Goal: Navigation & Orientation: Find specific page/section

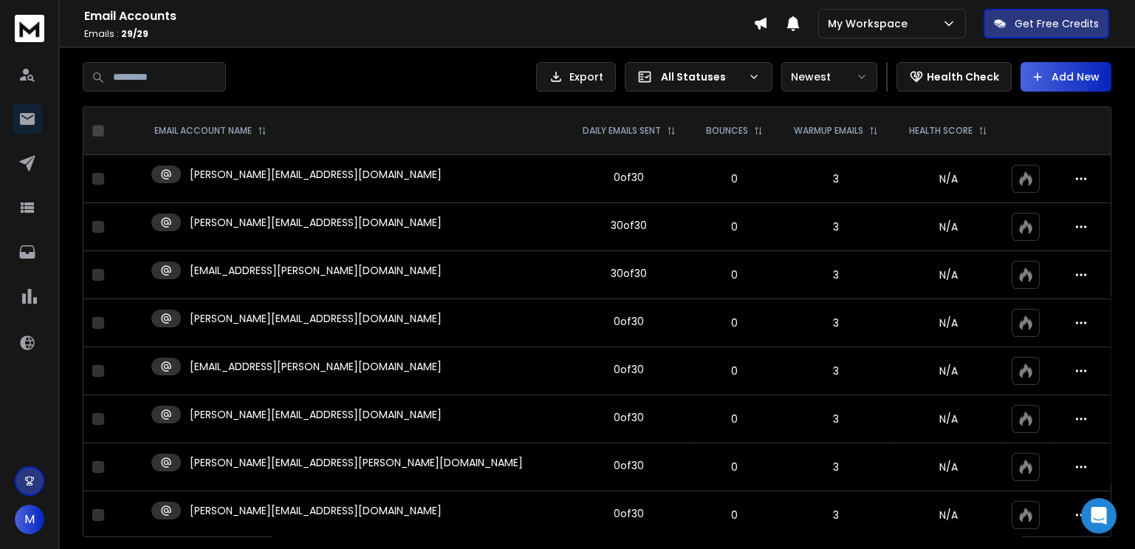
scroll to position [823, 0]
click at [29, 241] on link at bounding box center [28, 252] width 30 height 30
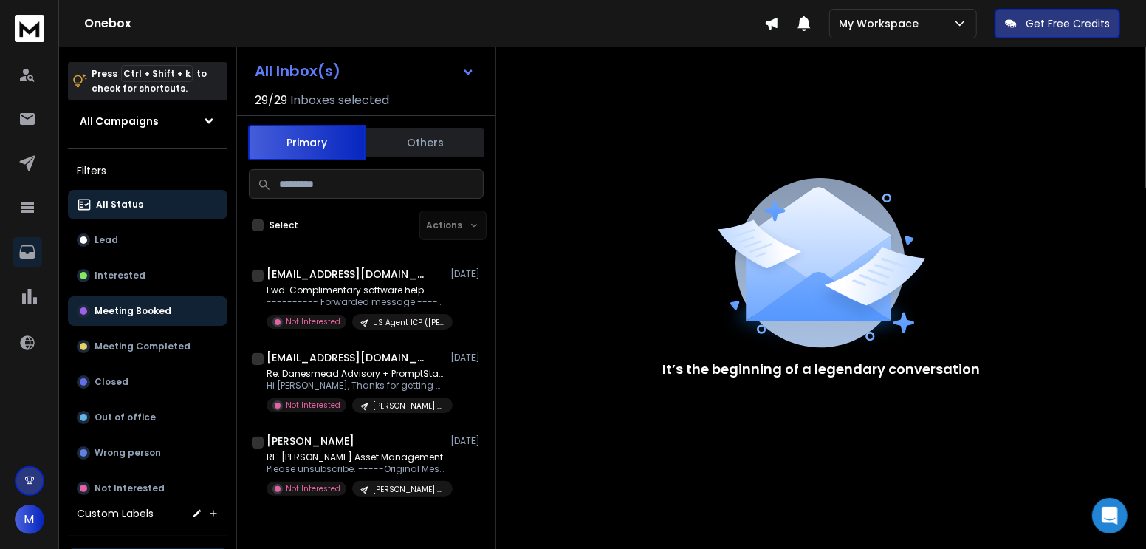
scroll to position [264, 0]
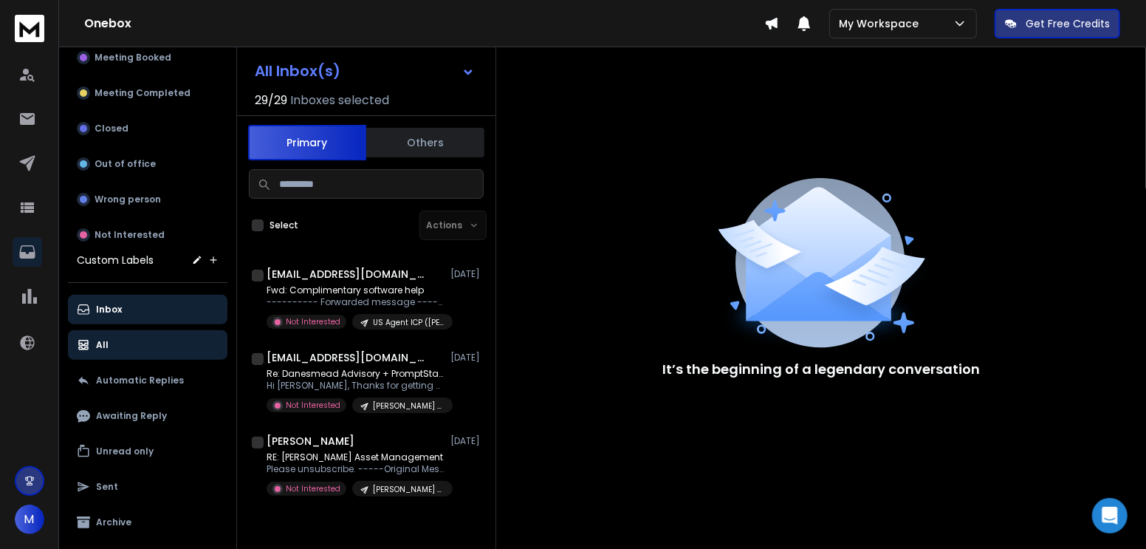
click at [132, 348] on button "All" at bounding box center [148, 345] width 160 height 30
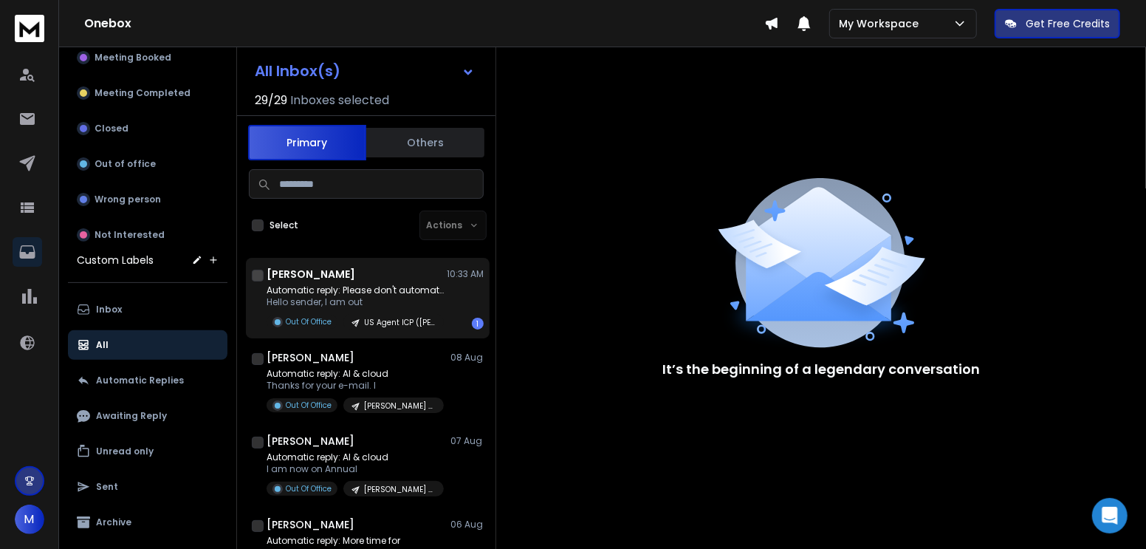
click at [286, 305] on p "Hello sender, I am out" at bounding box center [355, 302] width 177 height 12
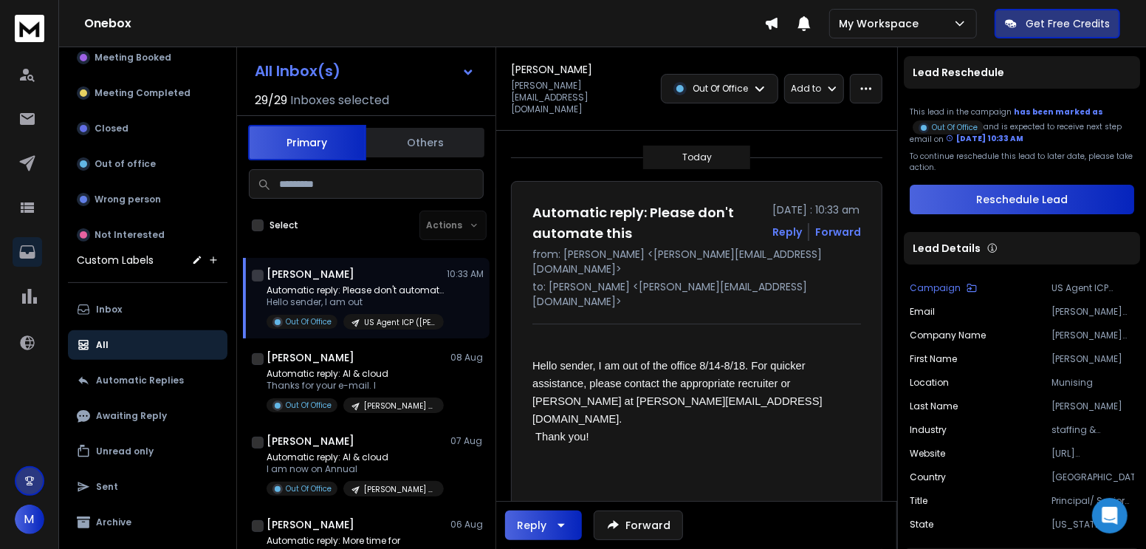
scroll to position [0, 0]
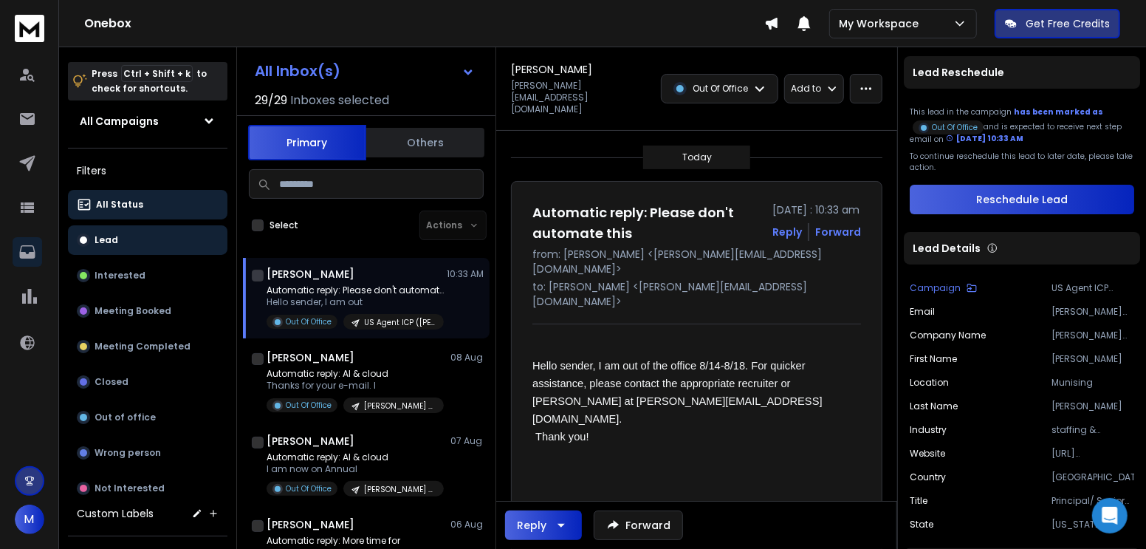
click at [93, 250] on button "Lead" at bounding box center [148, 240] width 160 height 30
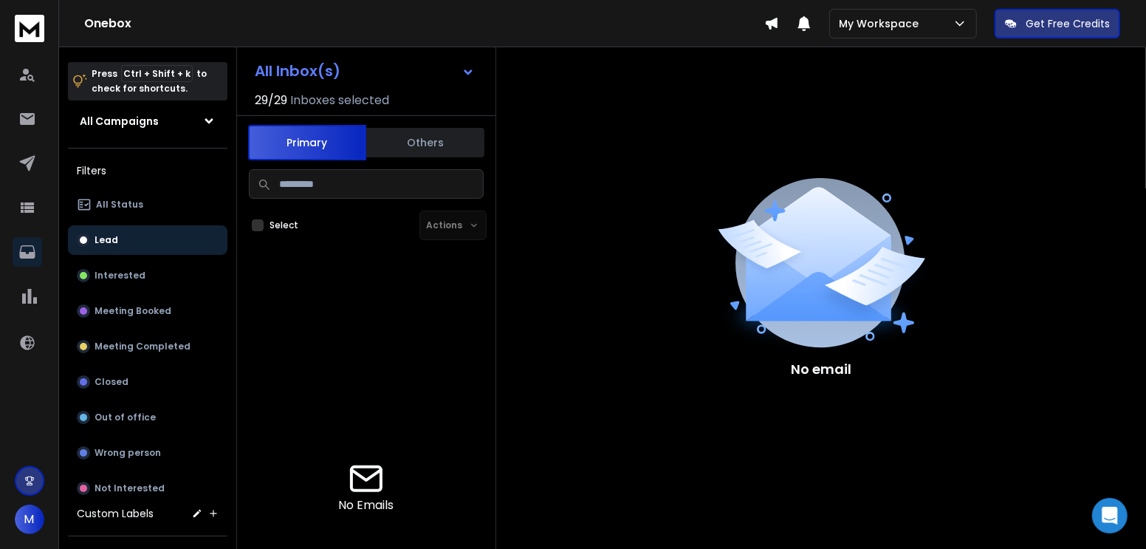
scroll to position [264, 0]
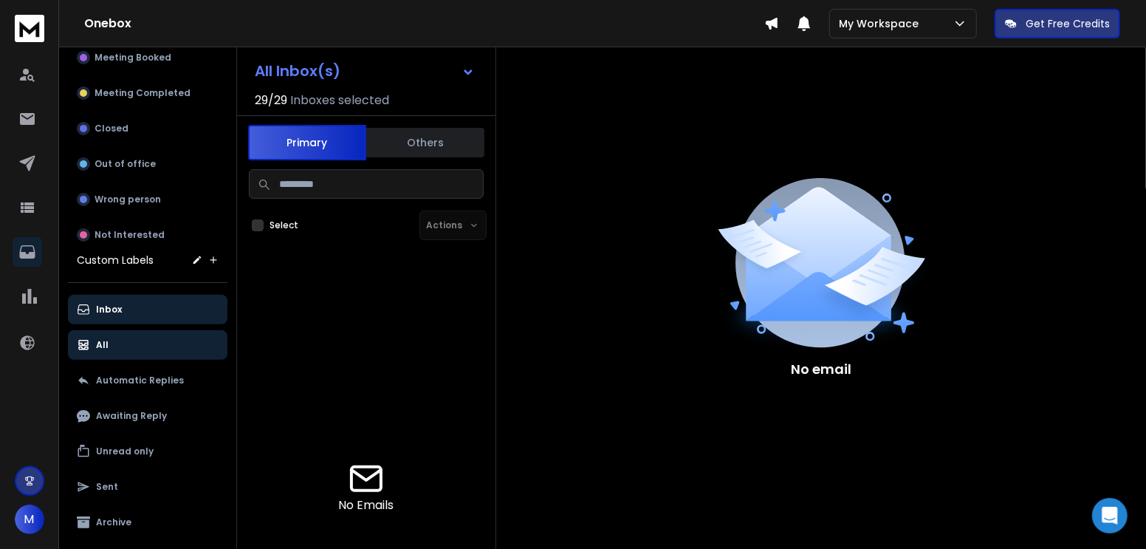
click at [148, 305] on button "Inbox" at bounding box center [148, 310] width 160 height 30
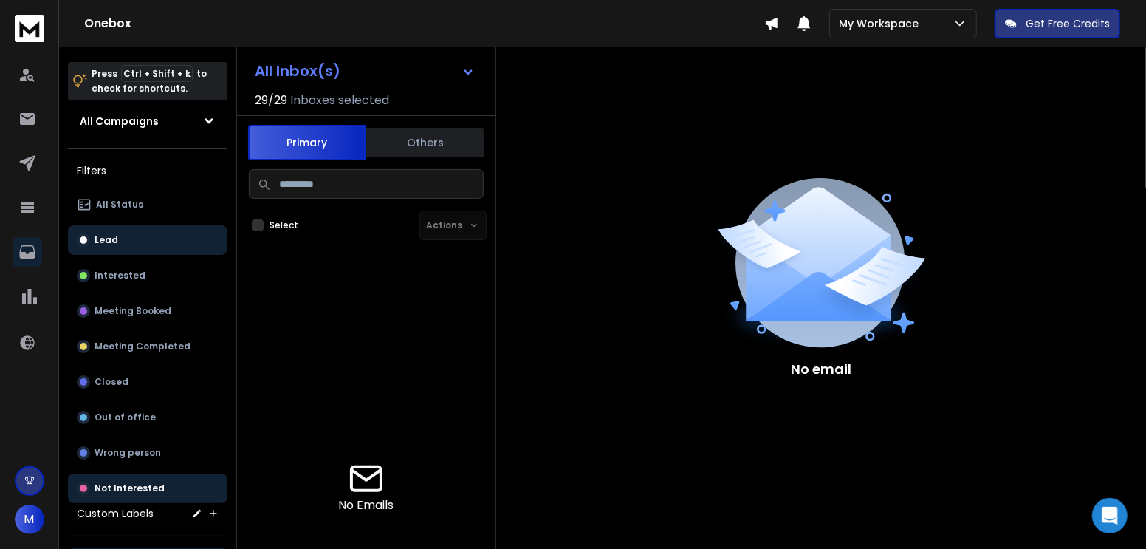
scroll to position [0, 0]
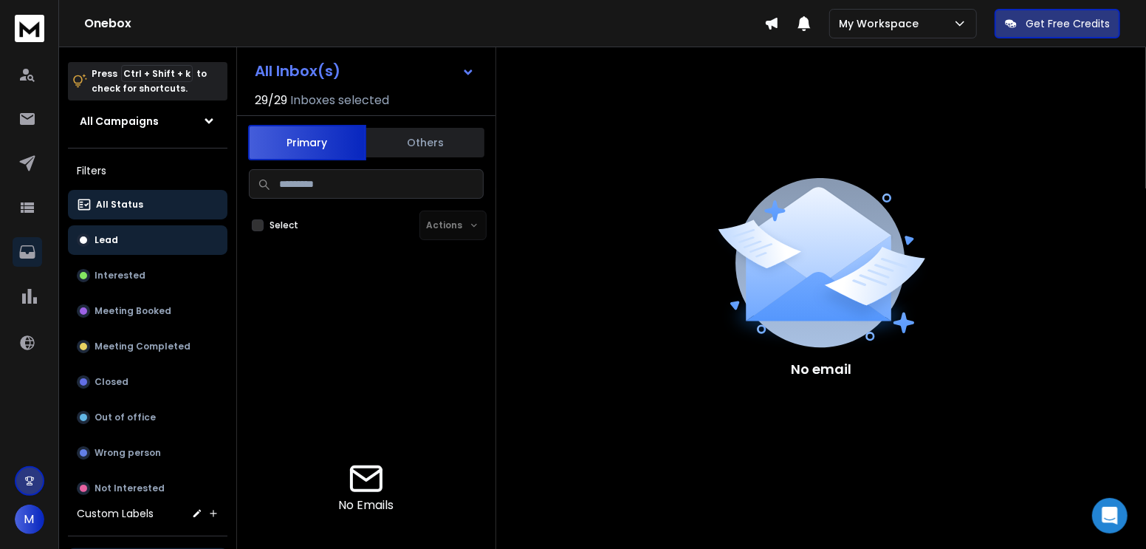
click at [155, 210] on button "All Status" at bounding box center [148, 205] width 160 height 30
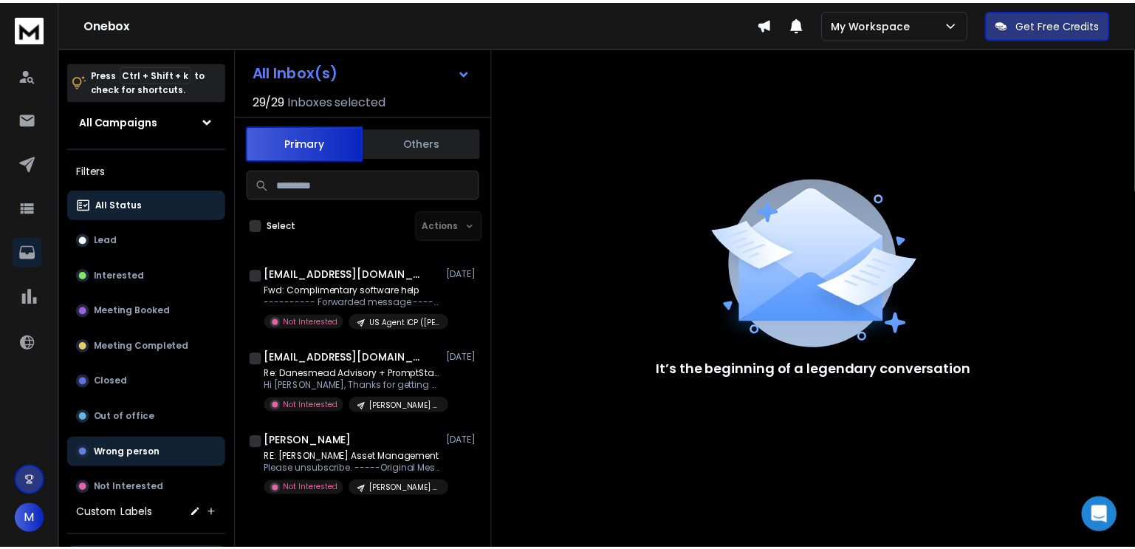
scroll to position [264, 0]
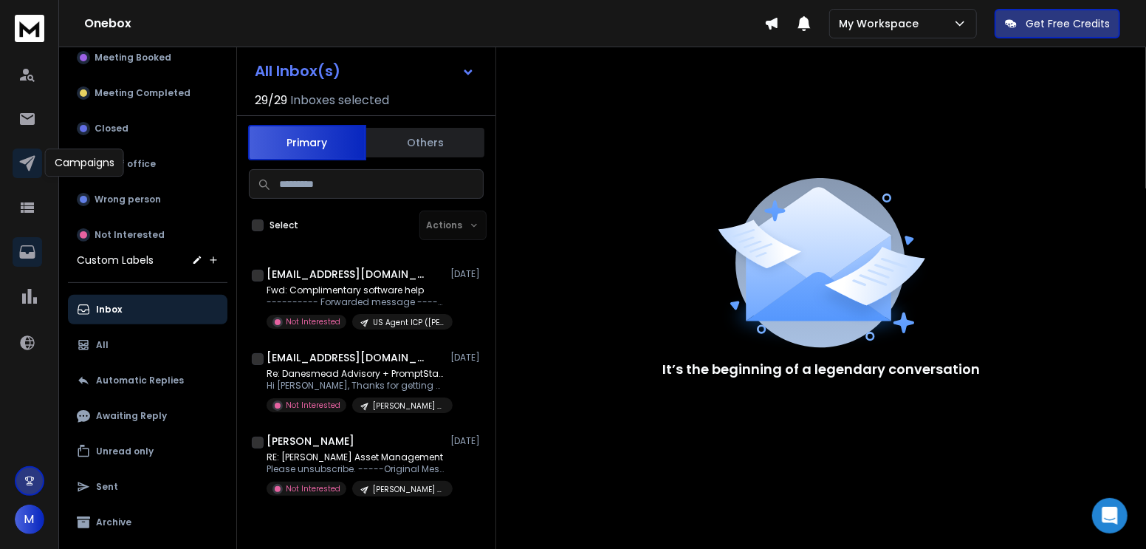
click at [21, 163] on icon at bounding box center [27, 163] width 18 height 18
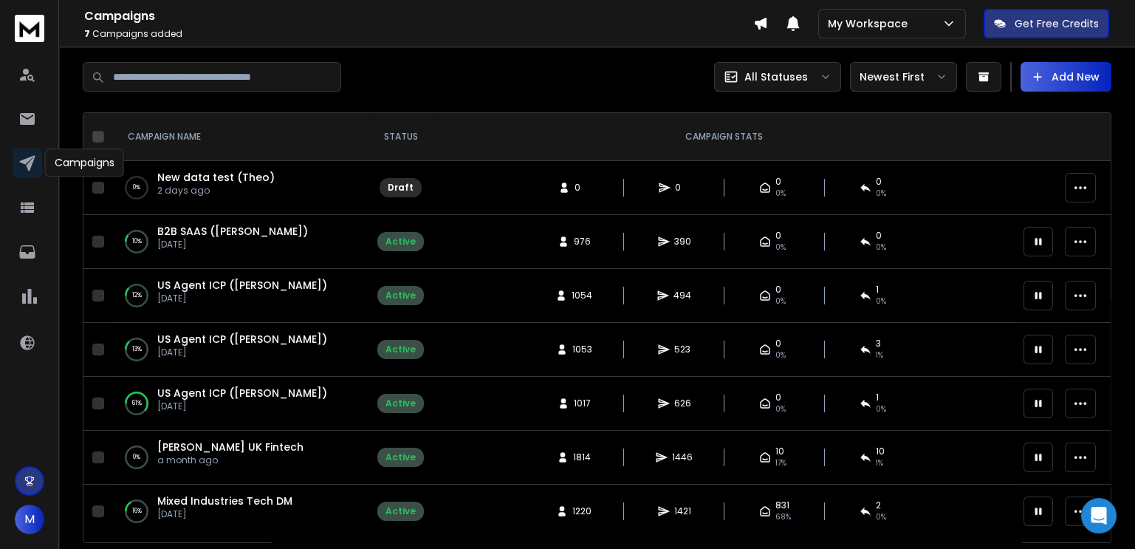
click at [391, 141] on th "STATUS" at bounding box center [401, 137] width 64 height 48
drag, startPoint x: 127, startPoint y: 137, endPoint x: 756, endPoint y: 137, distance: 628.5
click at [756, 137] on tr "CAMPAIGN NAME STATUS CAMPAIGN STATS" at bounding box center [596, 137] width 1027 height 48
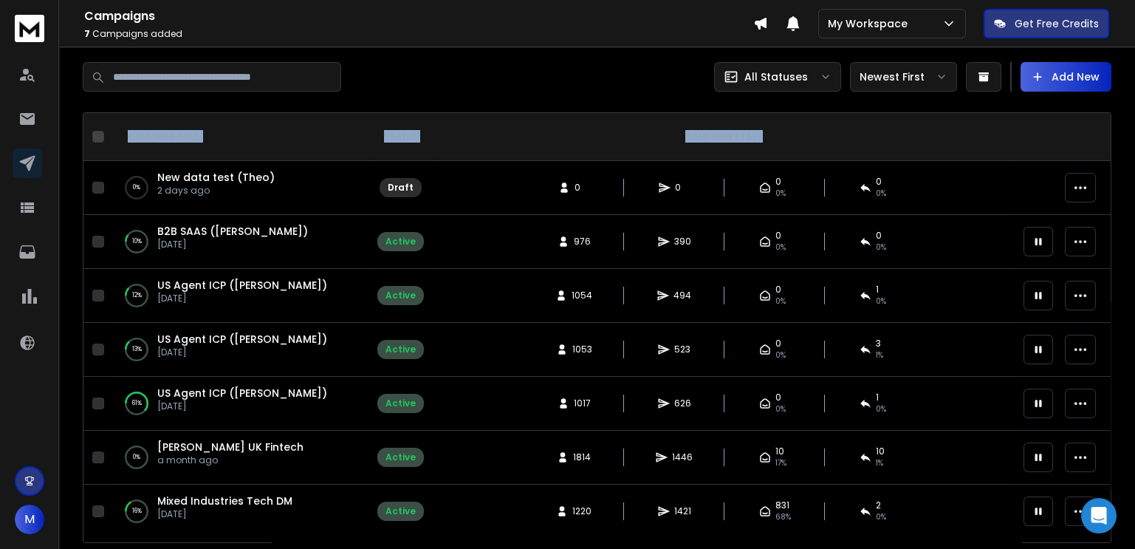
click at [756, 137] on th "CAMPAIGN STATS" at bounding box center [724, 137] width 582 height 48
drag, startPoint x: 756, startPoint y: 137, endPoint x: 127, endPoint y: 137, distance: 628.5
click at [127, 137] on tr "CAMPAIGN NAME STATUS CAMPAIGN STATS" at bounding box center [596, 137] width 1027 height 48
click at [127, 137] on th "CAMPAIGN NAME" at bounding box center [239, 137] width 258 height 48
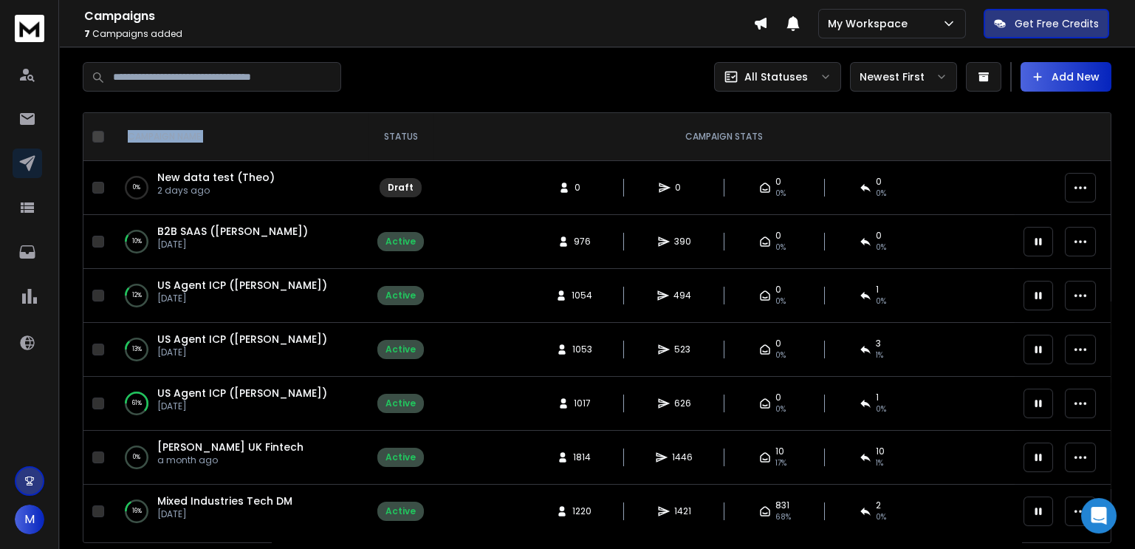
click at [127, 137] on th "CAMPAIGN NAME" at bounding box center [239, 137] width 258 height 48
click at [412, 142] on th "STATUS" at bounding box center [401, 137] width 64 height 48
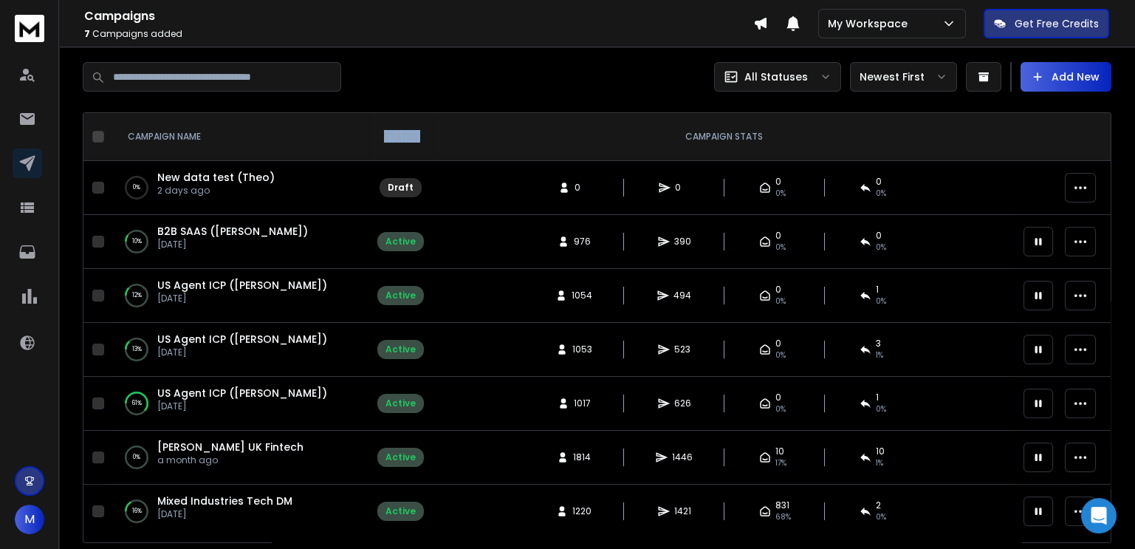
click at [412, 142] on th "STATUS" at bounding box center [401, 137] width 64 height 48
drag, startPoint x: 120, startPoint y: 136, endPoint x: 445, endPoint y: 111, distance: 325.2
click at [445, 111] on div "Campaigns 7 Campaigns Added All Statuses Newest First Add New CAMPAIGN NAME STA…" at bounding box center [597, 302] width 1029 height 481
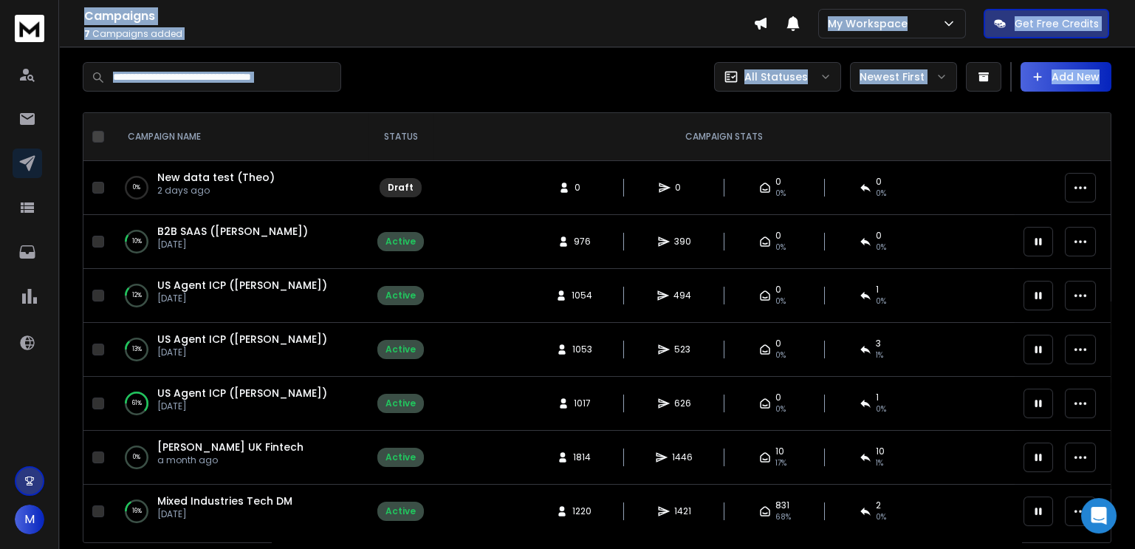
scroll to position [9, 0]
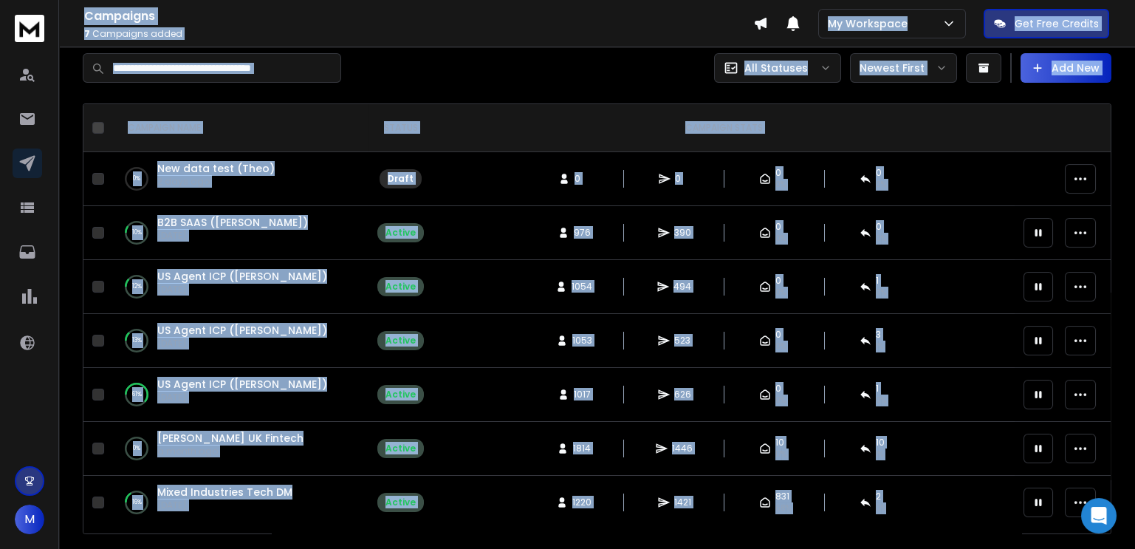
drag, startPoint x: 69, startPoint y: 20, endPoint x: 575, endPoint y: 527, distance: 715.9
click at [575, 527] on div "Campaigns 7 Campaigns added My Workspace Get Free Credits Campaigns 7 Campaigns…" at bounding box center [567, 270] width 1135 height 558
click at [456, 54] on div at bounding box center [340, 68] width 515 height 30
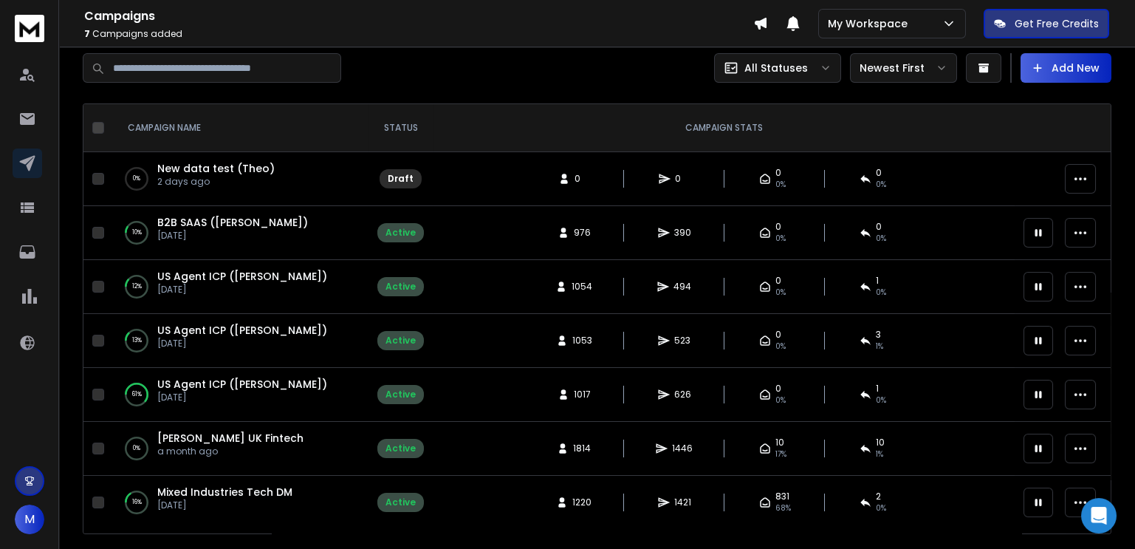
scroll to position [0, 0]
